Goal: Navigation & Orientation: Find specific page/section

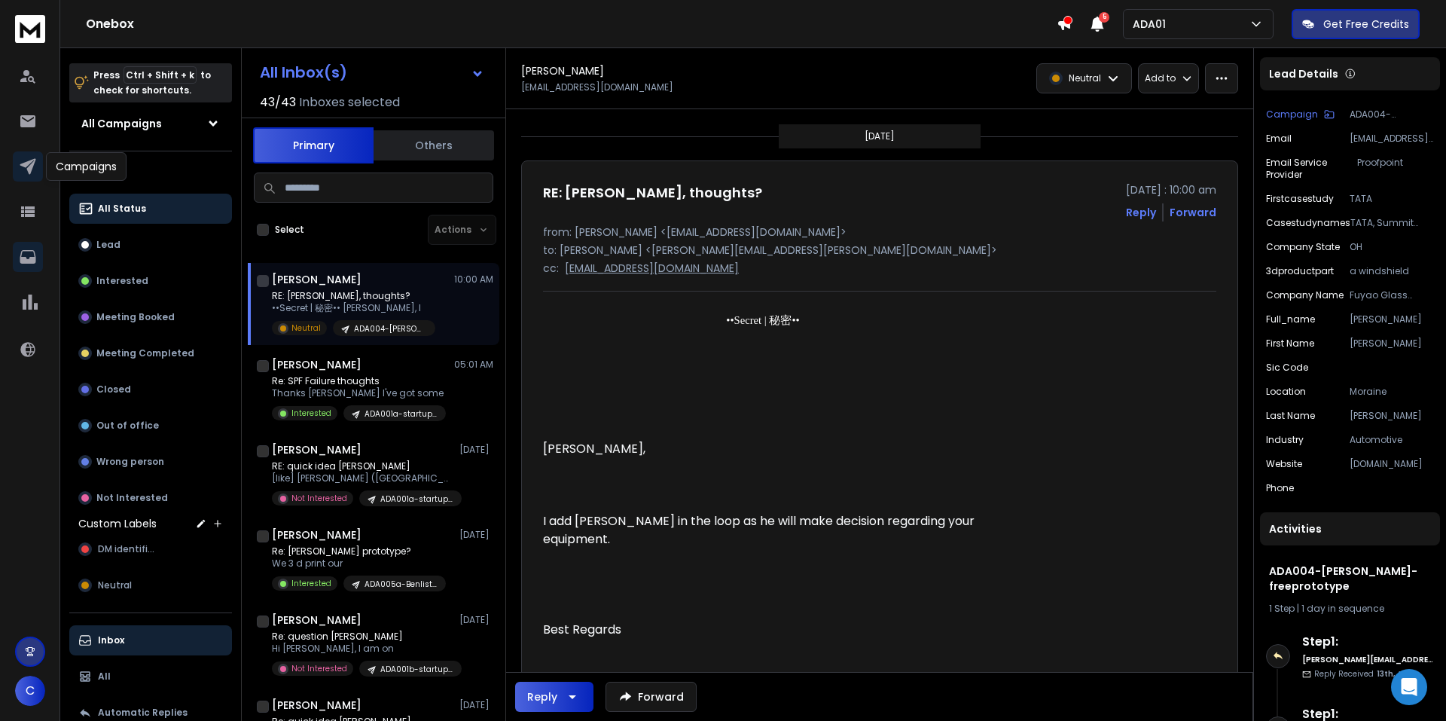
click at [33, 165] on icon at bounding box center [28, 166] width 16 height 16
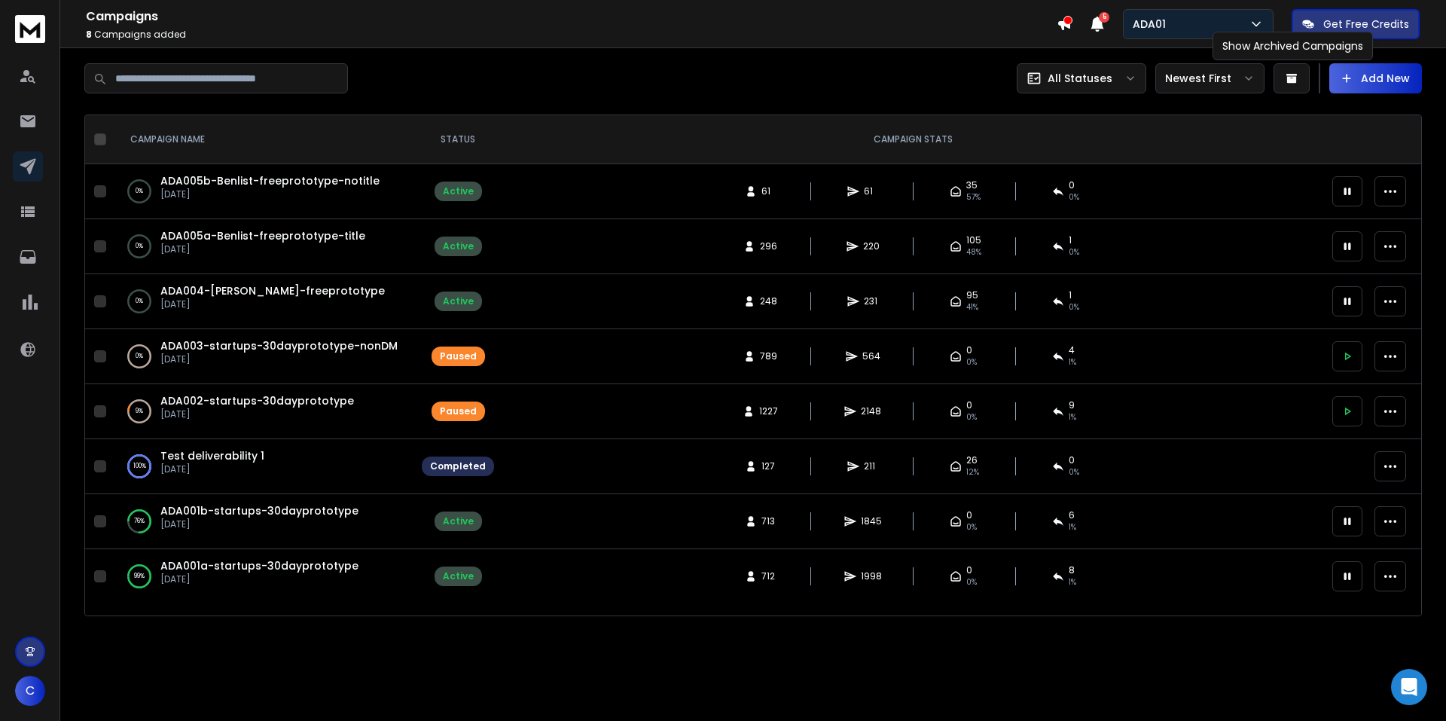
click at [1206, 17] on div "ADA01" at bounding box center [1198, 24] width 131 height 15
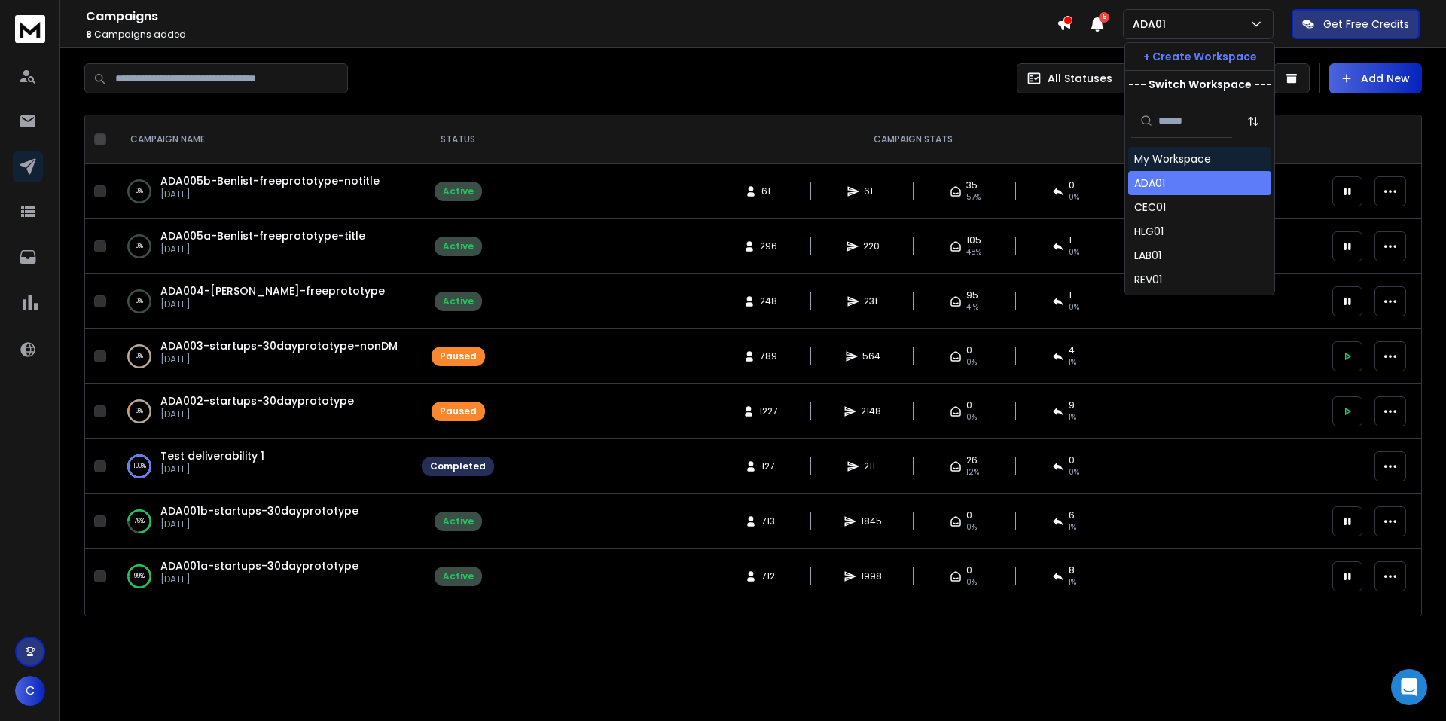
click at [1159, 157] on div "My Workspace" at bounding box center [1172, 158] width 77 height 15
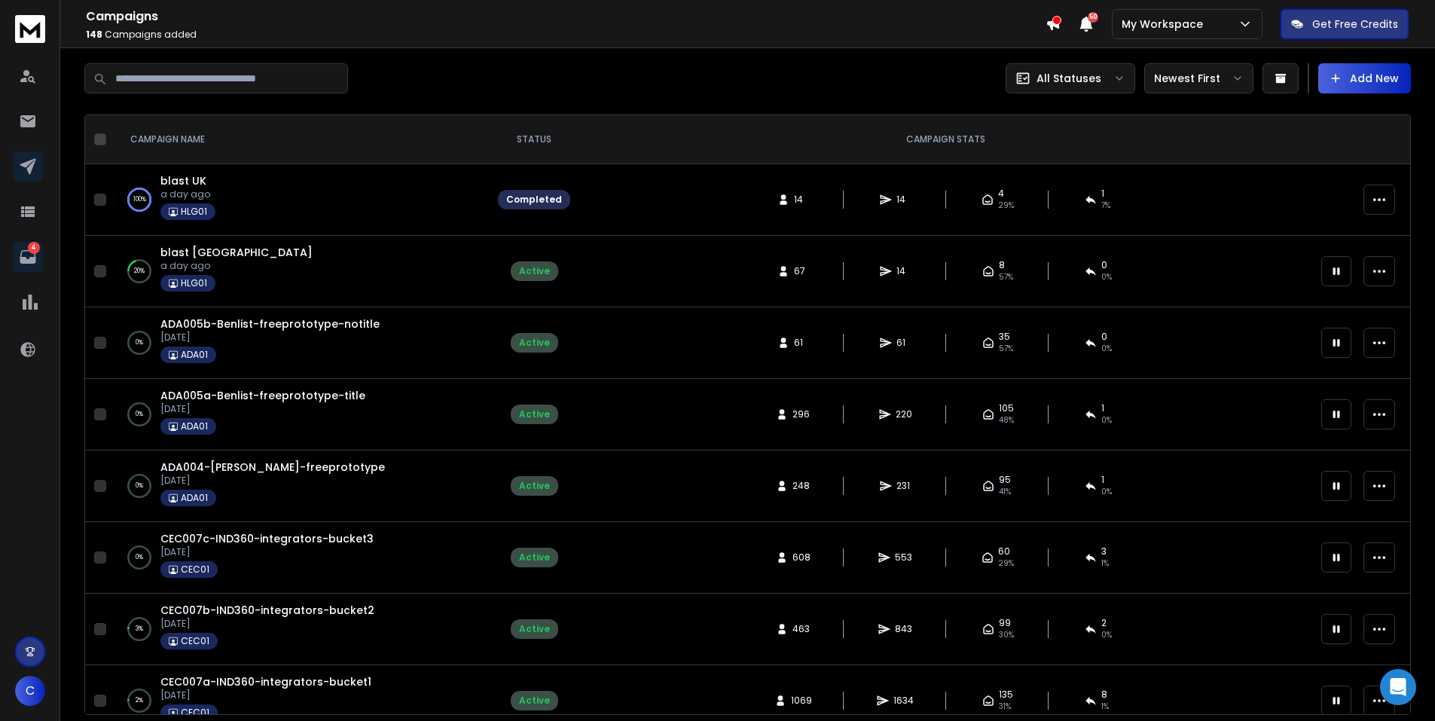
click at [29, 258] on icon at bounding box center [28, 257] width 18 height 18
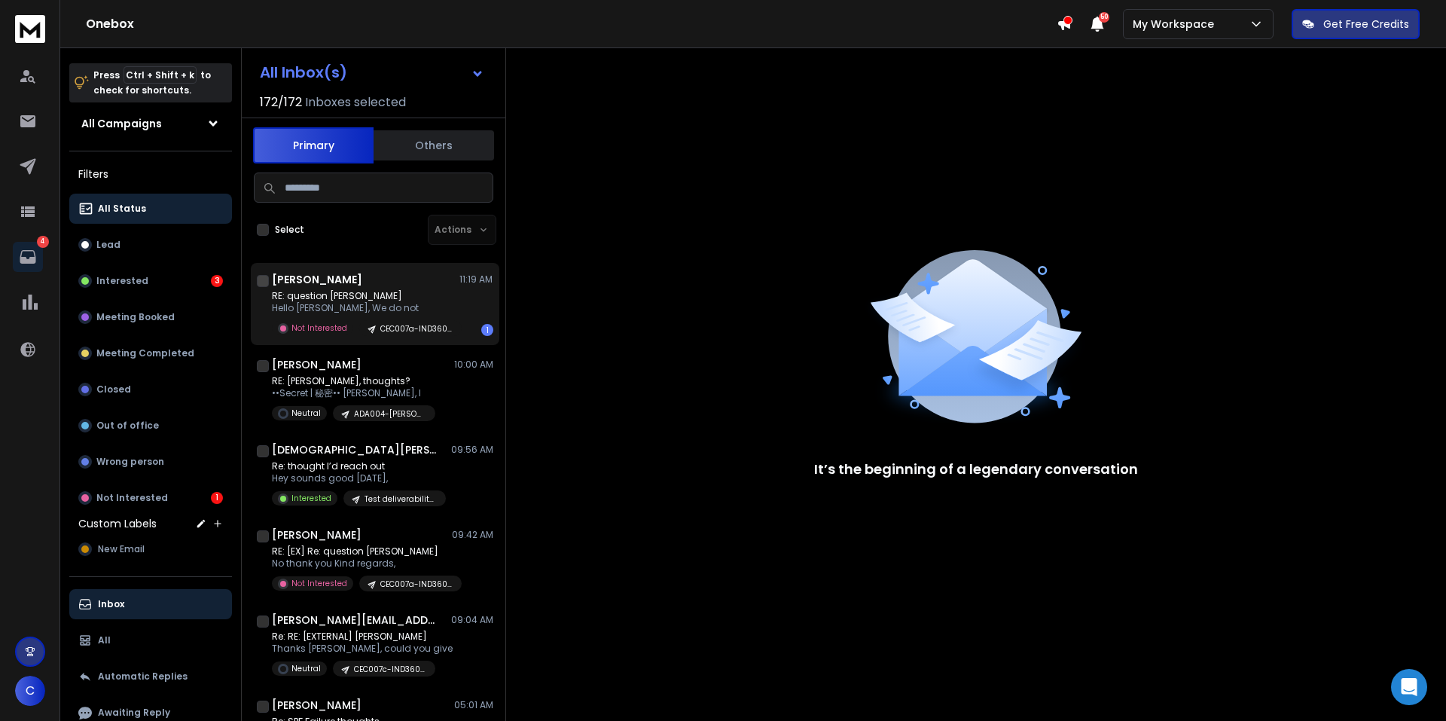
click at [397, 282] on div "Victor Zamora 11:19 AM" at bounding box center [382, 279] width 221 height 15
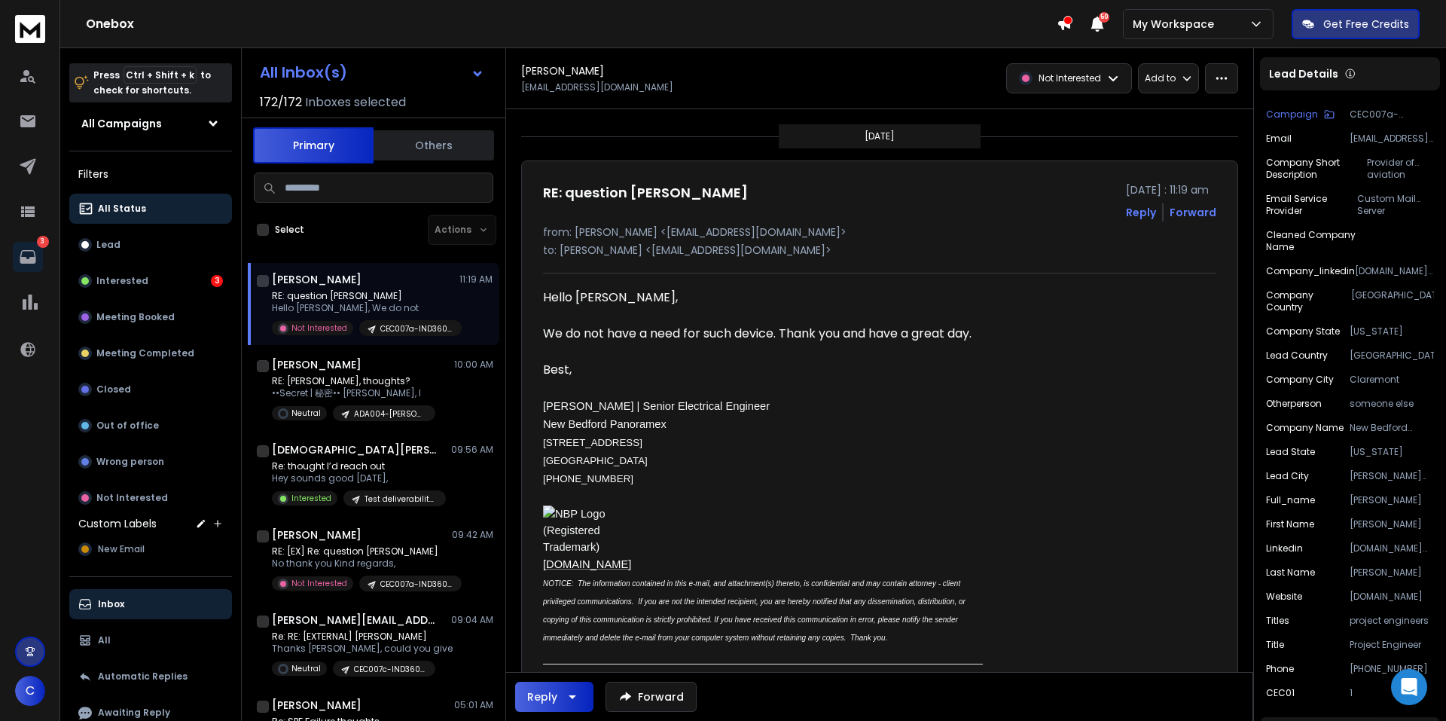
click at [770, 32] on h1 "Onebox" at bounding box center [571, 24] width 971 height 18
